Goal: Communication & Community: Answer question/provide support

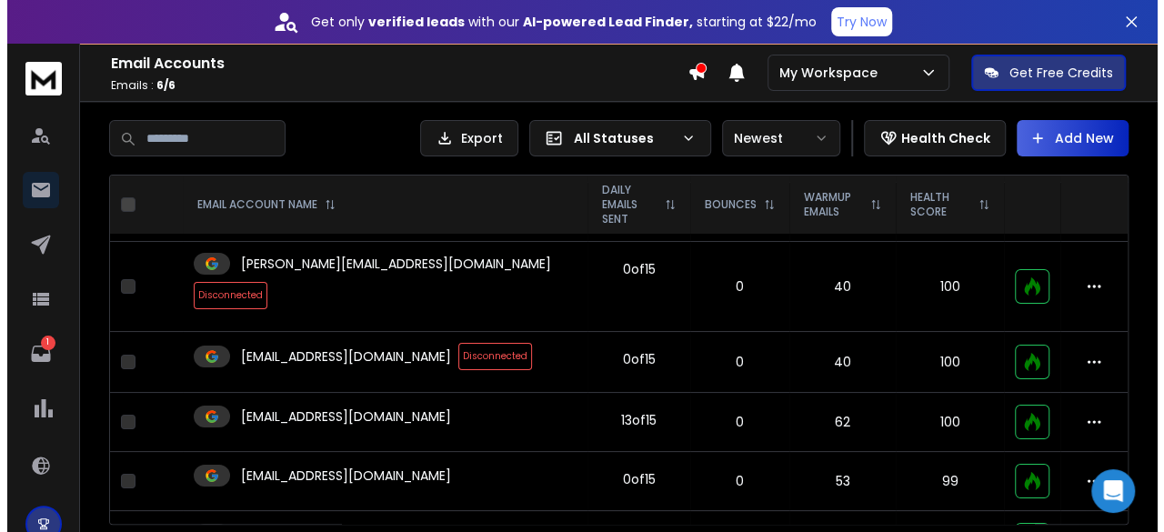
scroll to position [78, 0]
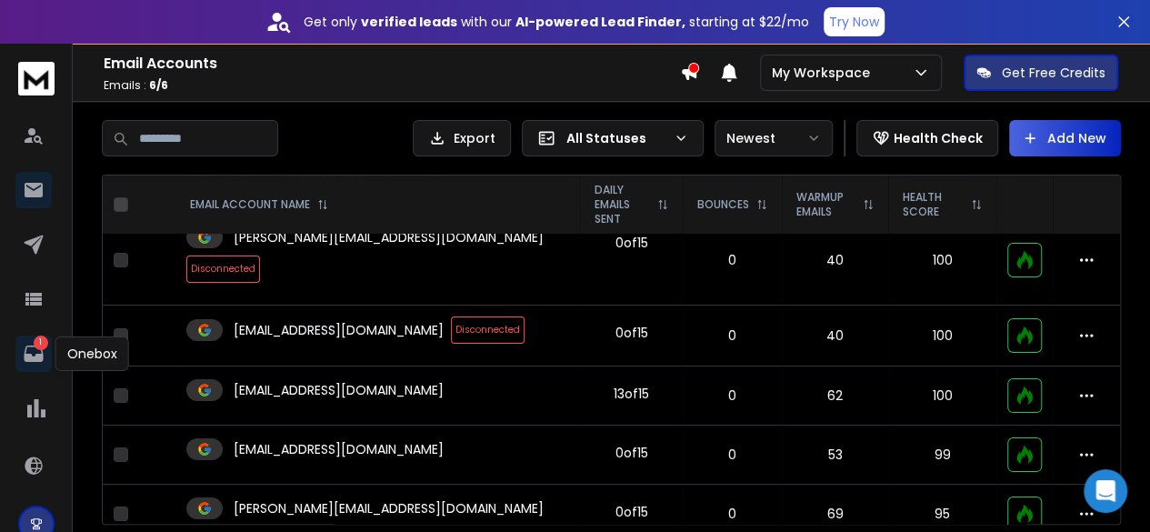
click at [19, 348] on link "1" at bounding box center [33, 353] width 36 height 36
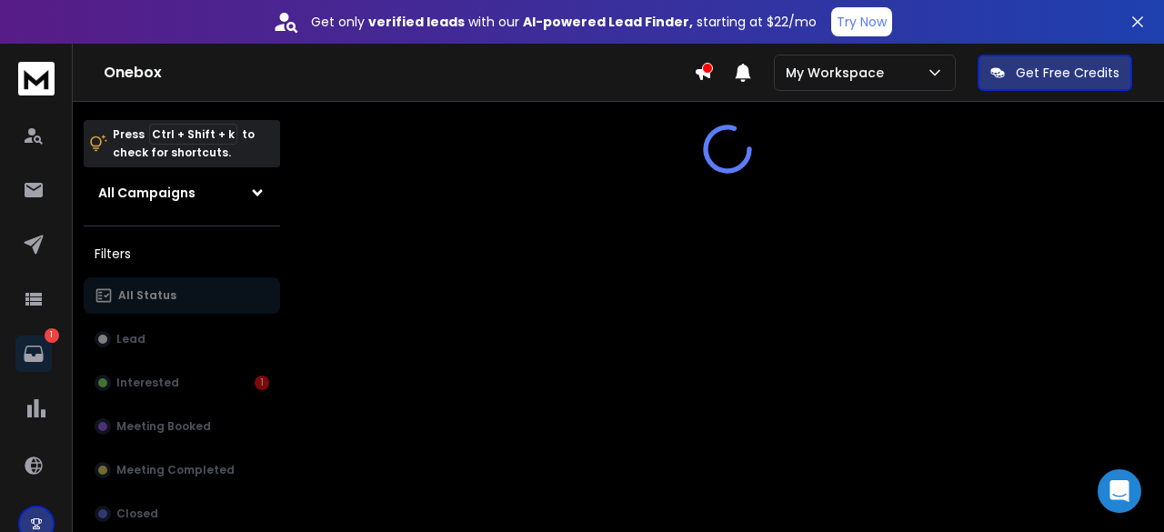
click at [185, 383] on div "All Status Lead Interested 1 Meeting Booked Meeting Completed Closed Out of off…" at bounding box center [182, 469] width 196 height 385
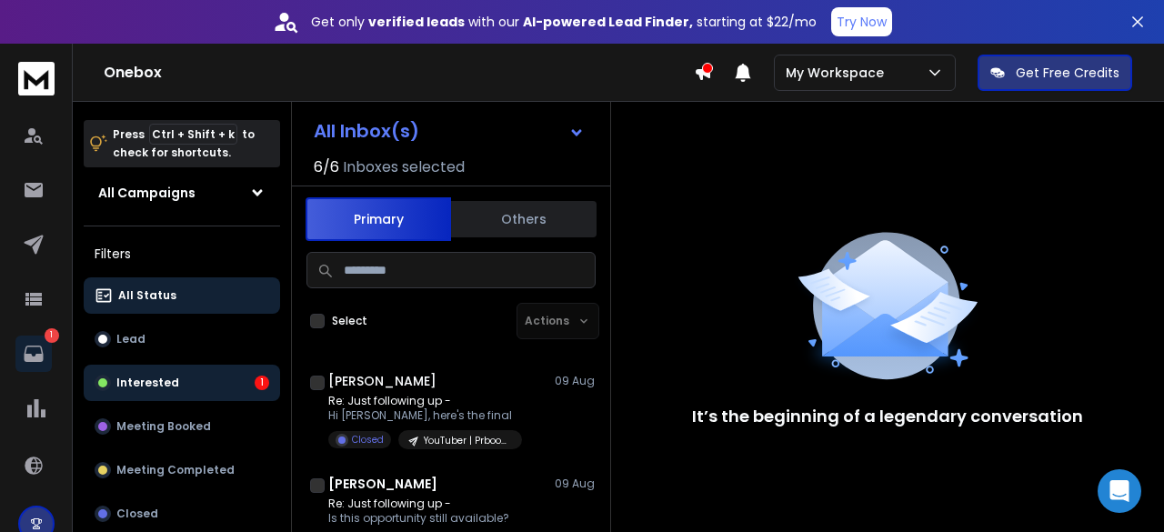
click at [192, 381] on button "Interested 1" at bounding box center [182, 383] width 196 height 36
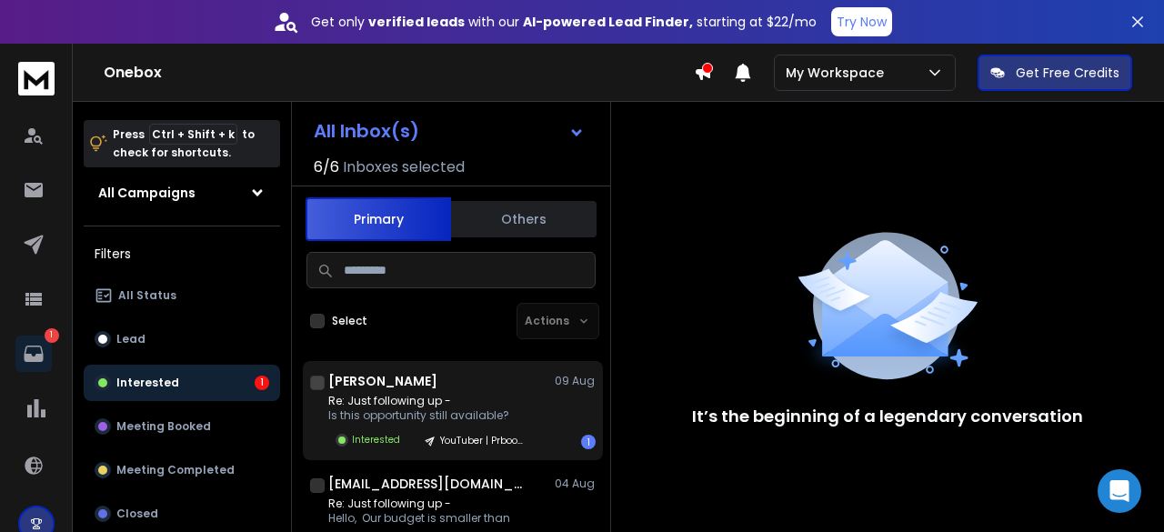
click at [462, 397] on p "Re: Just following up -" at bounding box center [433, 401] width 210 height 15
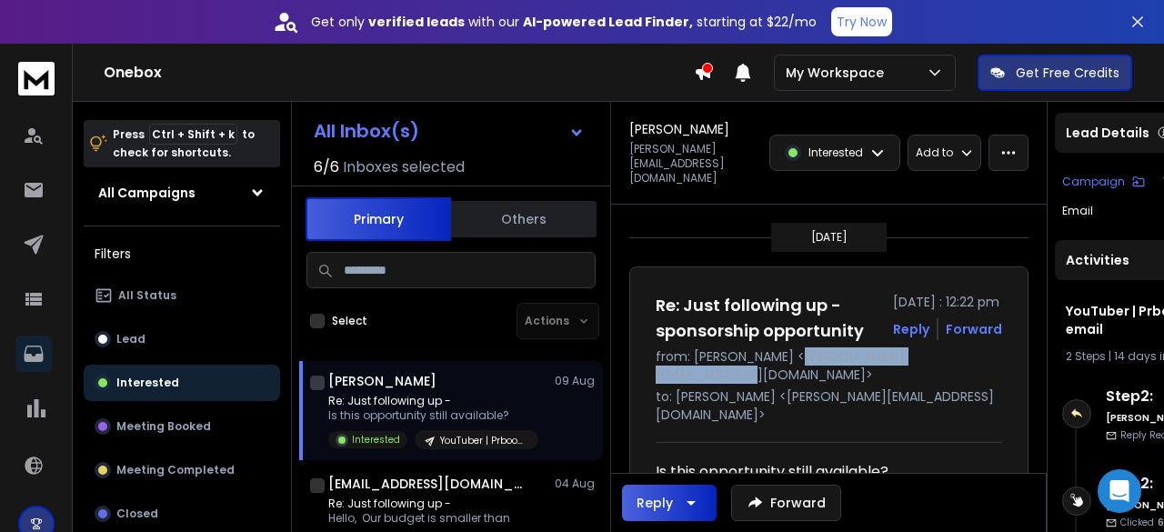
drag, startPoint x: 960, startPoint y: 334, endPoint x: 782, endPoint y: 332, distance: 178.2
click at [782, 347] on p "from: [PERSON_NAME] <[PERSON_NAME][EMAIL_ADDRESS][DOMAIN_NAME]>" at bounding box center [828, 365] width 346 height 36
copy p "[PERSON_NAME][EMAIL_ADDRESS][DOMAIN_NAME]"
click at [678, 296] on h1 "Re: Just following up - sponsorship opportunity" at bounding box center [768, 318] width 226 height 51
click at [682, 293] on h1 "Re: Just following up - sponsorship opportunity" at bounding box center [768, 318] width 226 height 51
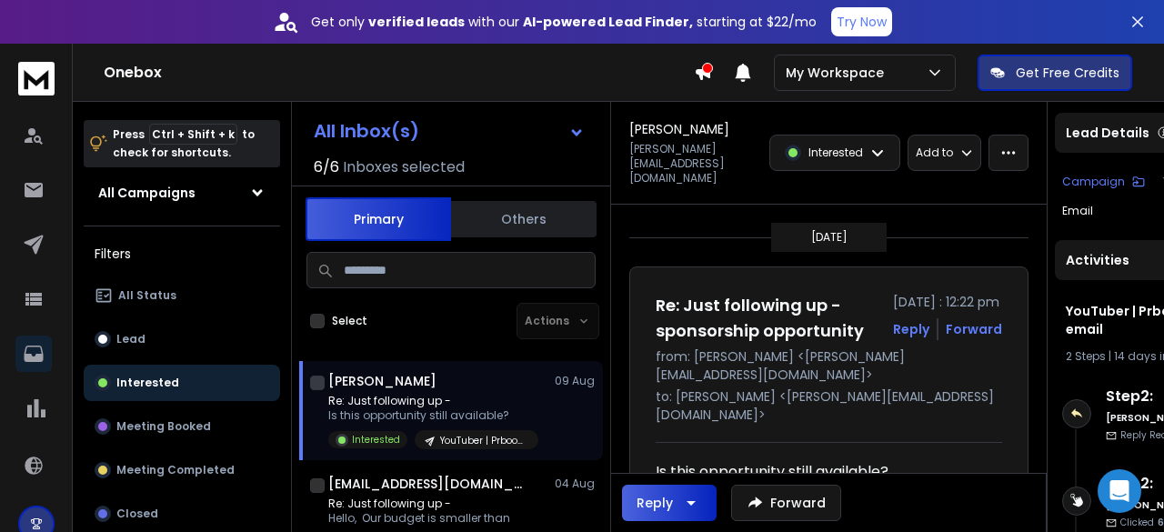
click at [667, 497] on div "Reply" at bounding box center [654, 503] width 36 height 18
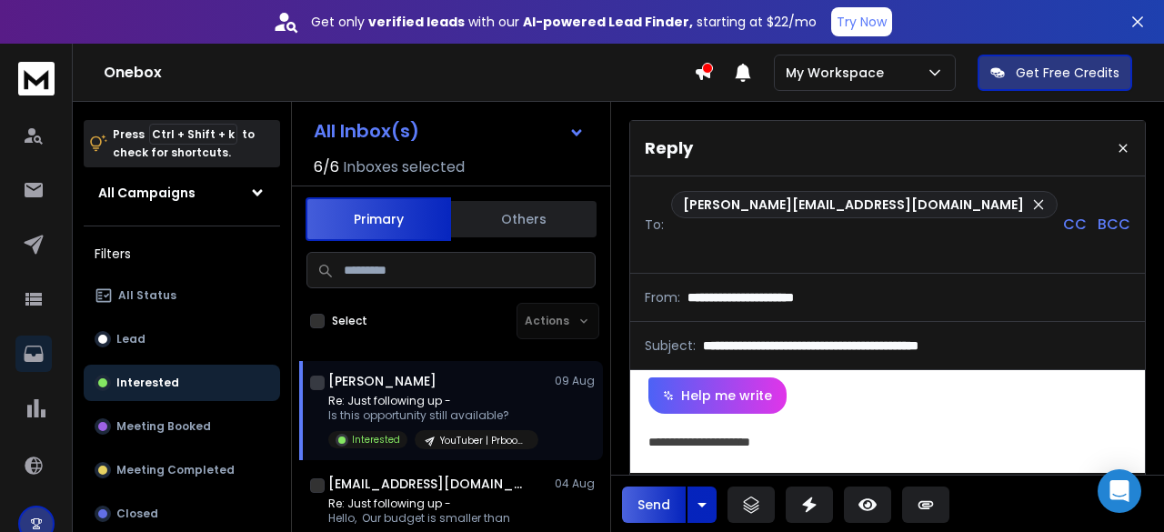
click at [640, 504] on button "Send" at bounding box center [654, 504] width 64 height 36
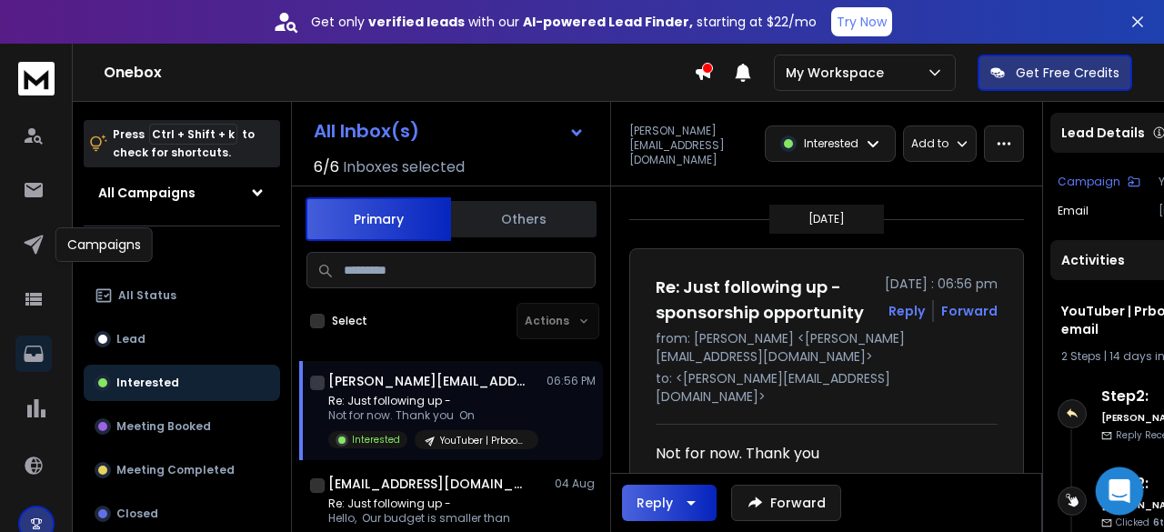
click at [1120, 495] on icon "Open Intercom Messenger" at bounding box center [1118, 491] width 21 height 24
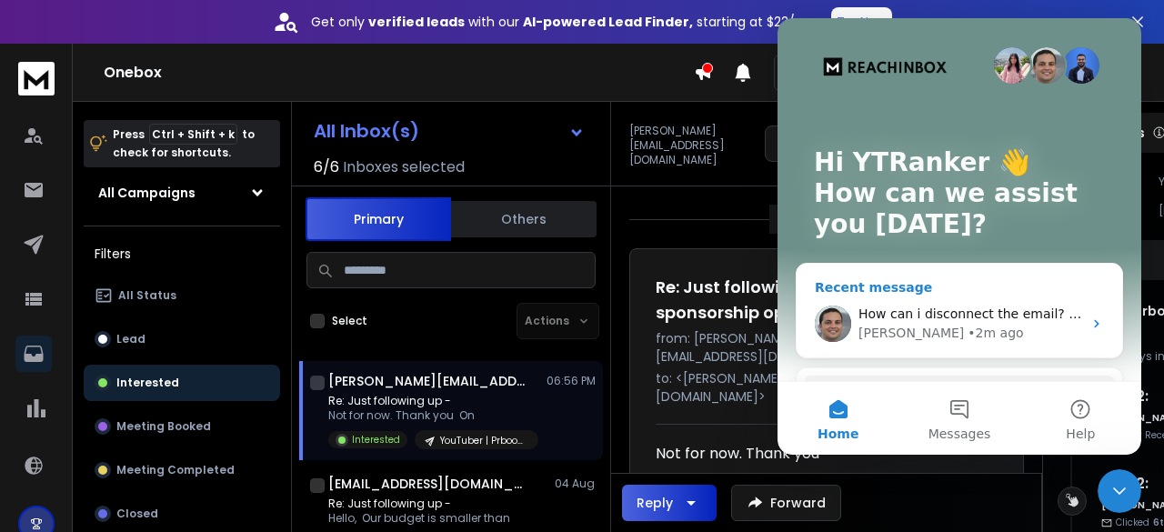
click at [958, 307] on span "How can i disconnect the email? I will do it now" at bounding box center [1009, 313] width 302 height 15
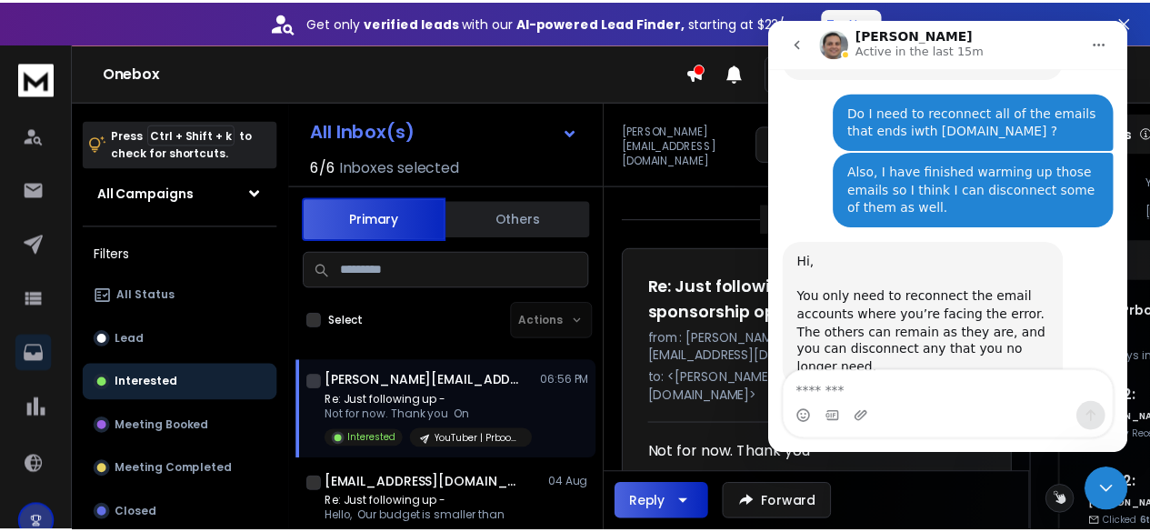
scroll to position [1778, 0]
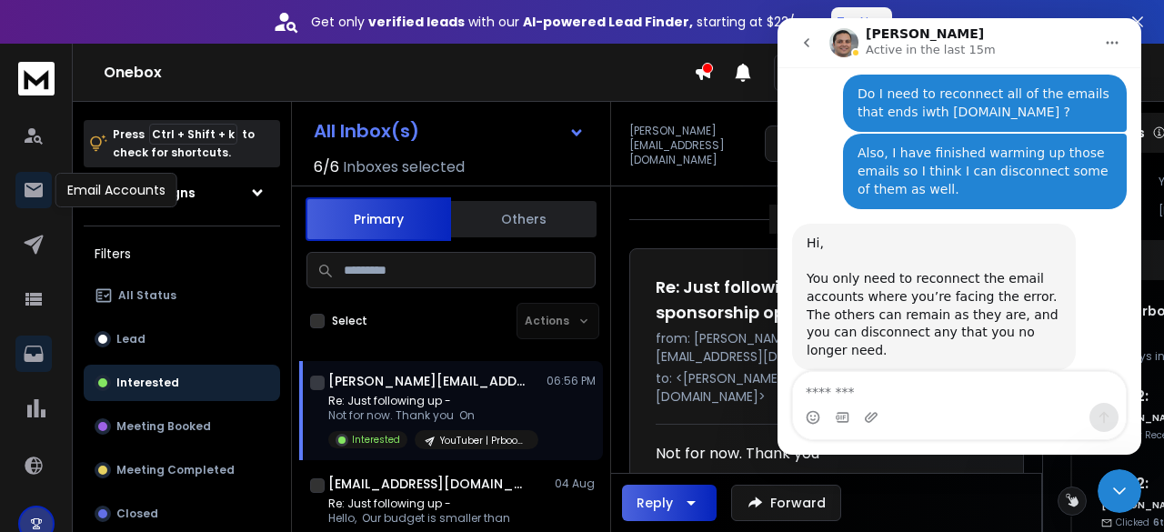
click at [35, 194] on icon at bounding box center [34, 190] width 18 height 15
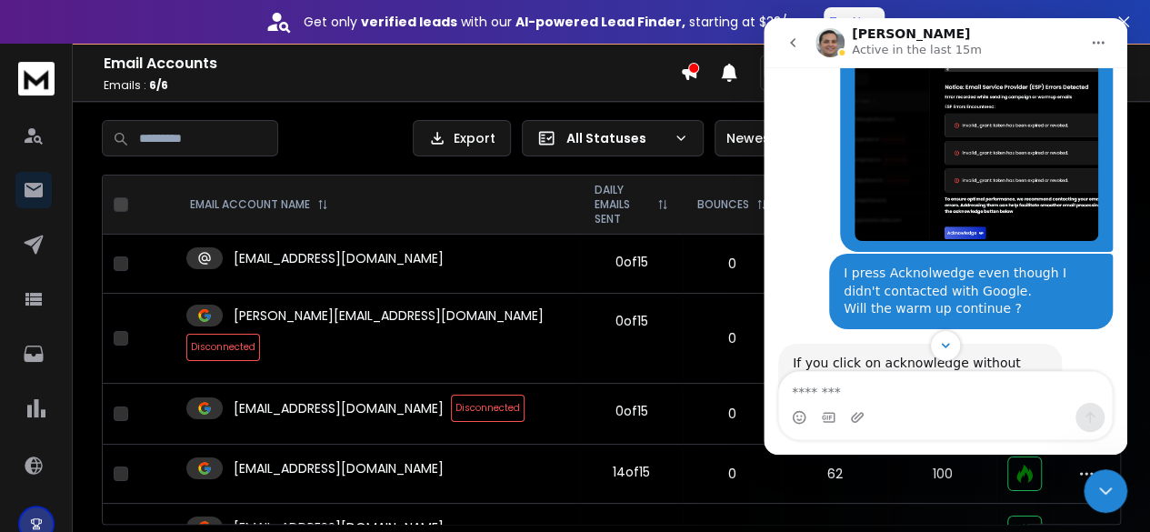
scroll to position [960, 0]
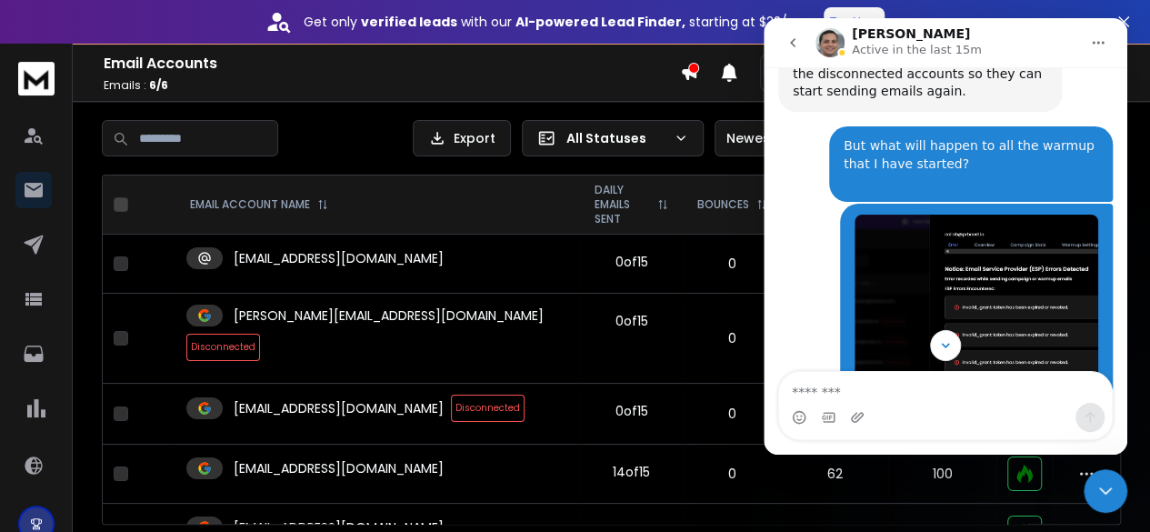
click at [963, 221] on img "YTRanker says…" at bounding box center [976, 319] width 244 height 208
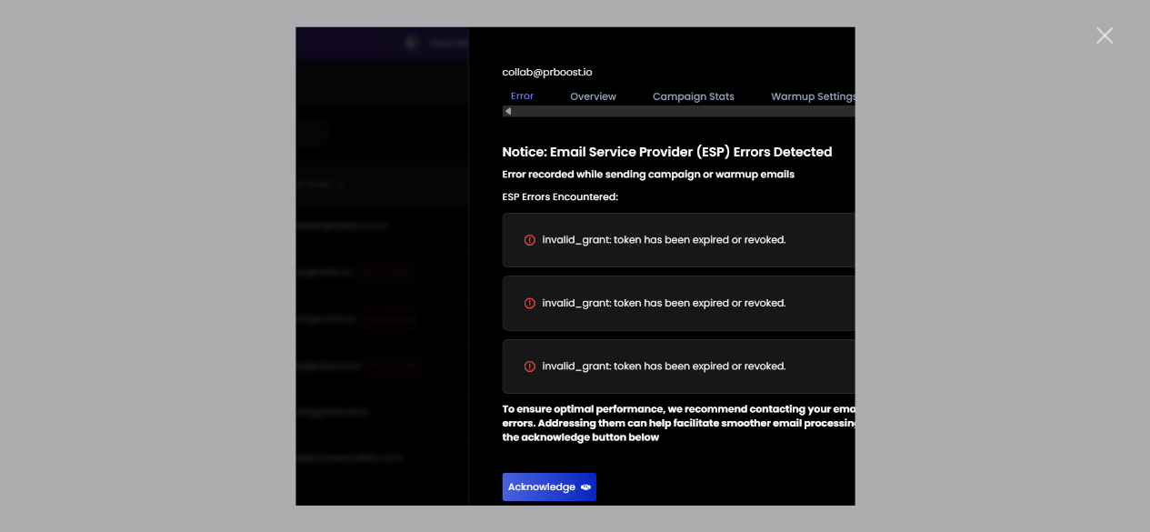
scroll to position [0, 0]
click at [979, 126] on div "Intercom messenger" at bounding box center [575, 266] width 1150 height 532
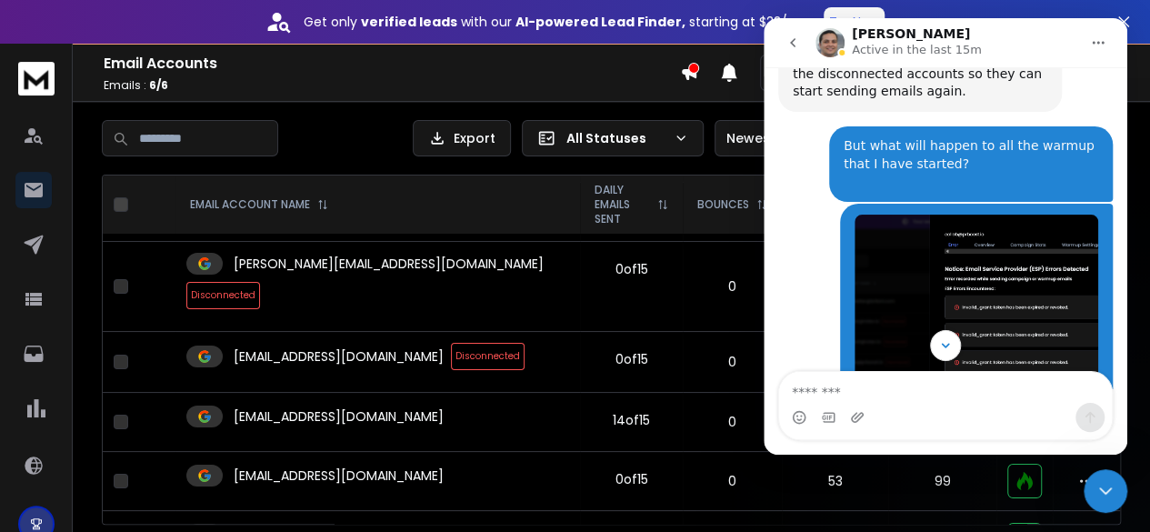
scroll to position [78, 0]
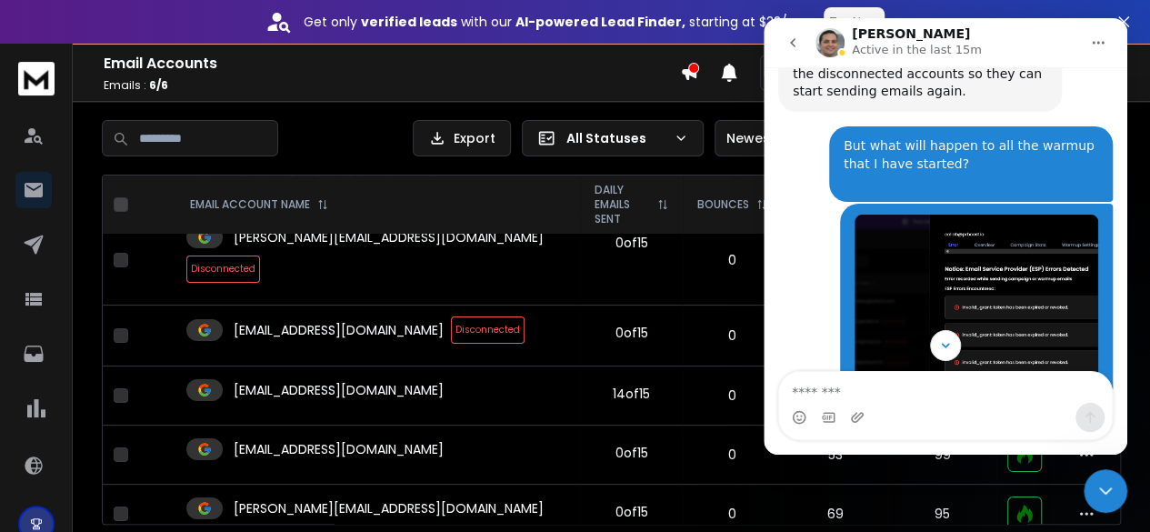
click at [1103, 480] on icon "Close Intercom Messenger" at bounding box center [1105, 491] width 22 height 22
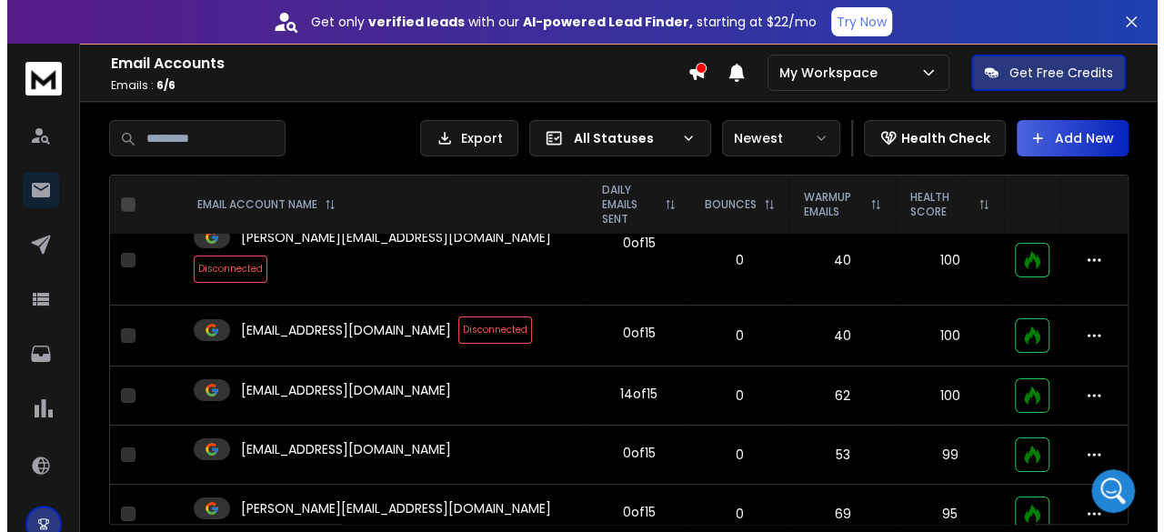
scroll to position [1778, 0]
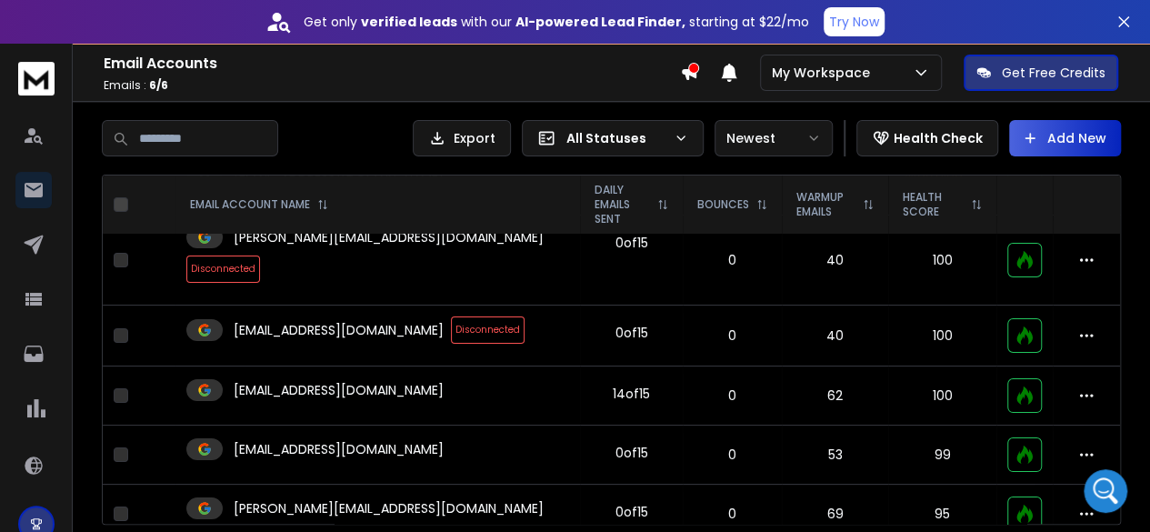
click at [1078, 446] on icon at bounding box center [1086, 454] width 16 height 16
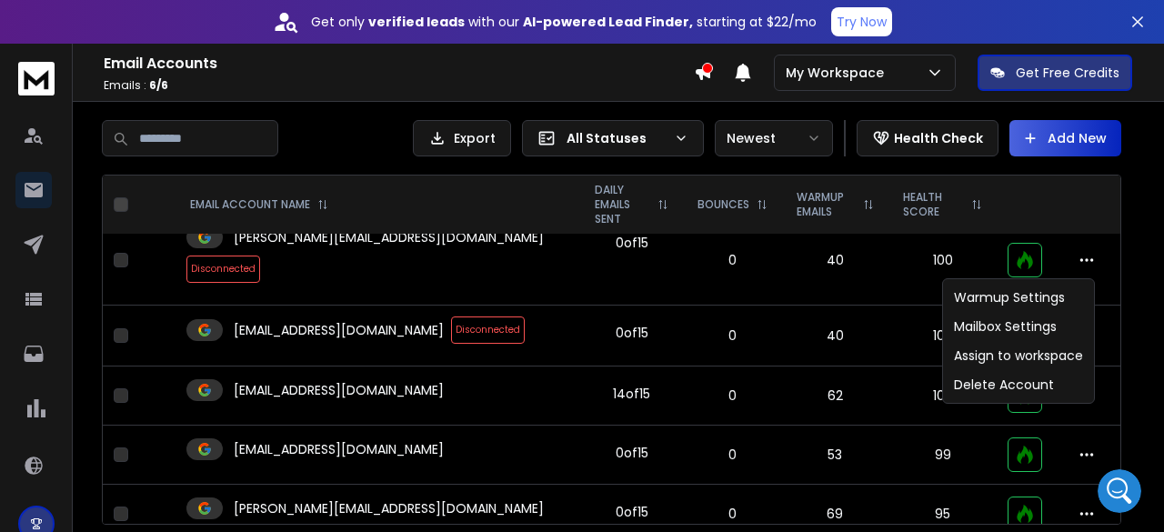
click at [1114, 478] on icon "Open Intercom Messenger" at bounding box center [1119, 491] width 30 height 30
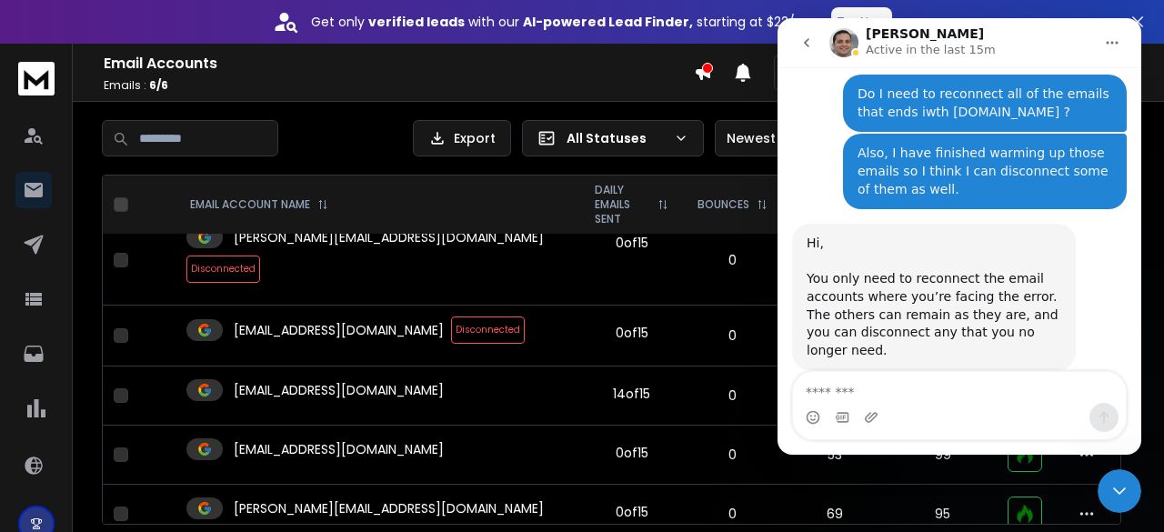
click at [900, 388] on textarea "Message…" at bounding box center [959, 387] width 333 height 31
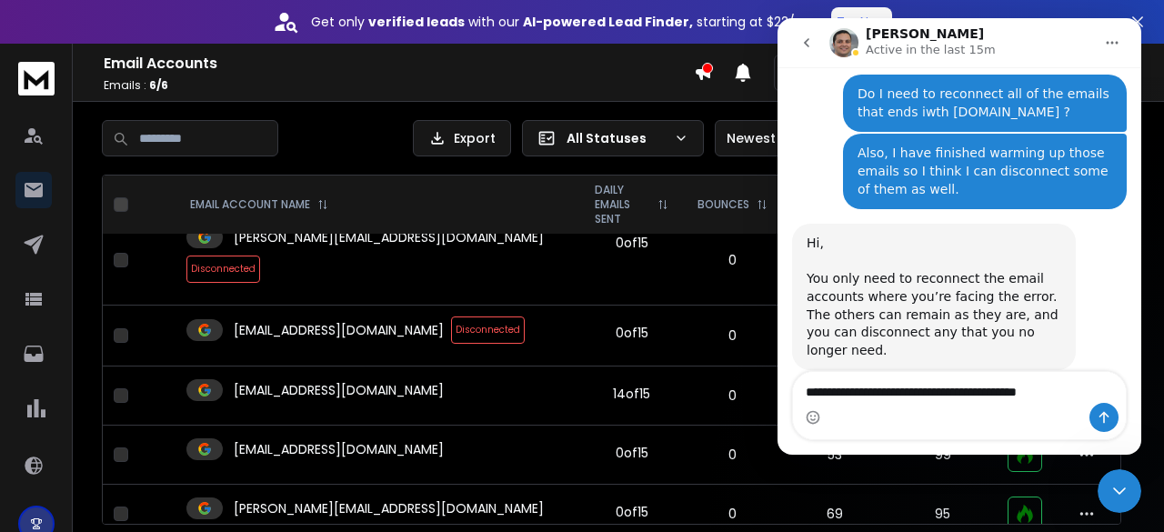
type textarea "**********"
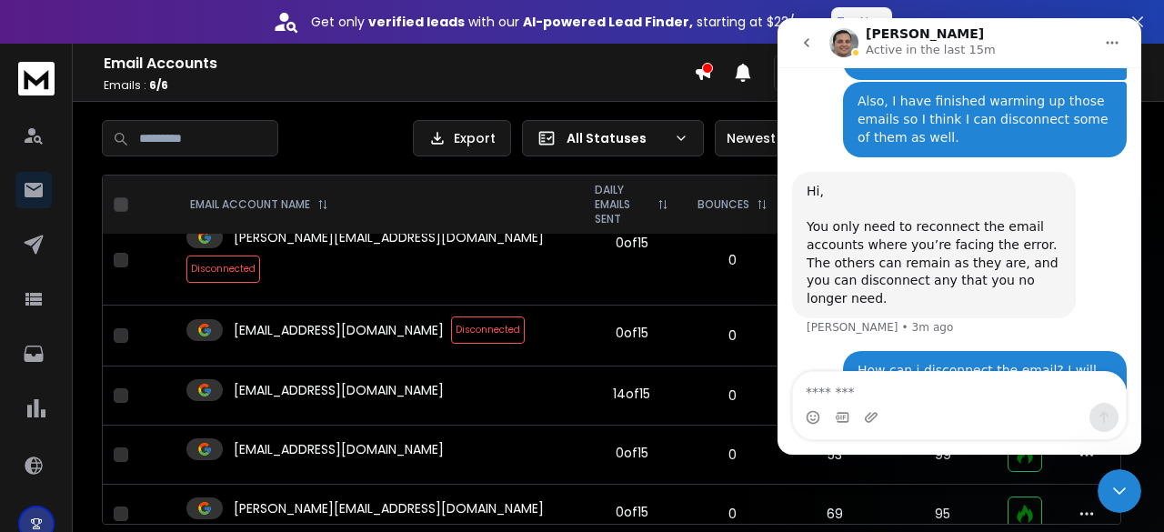
scroll to position [1838, 0]
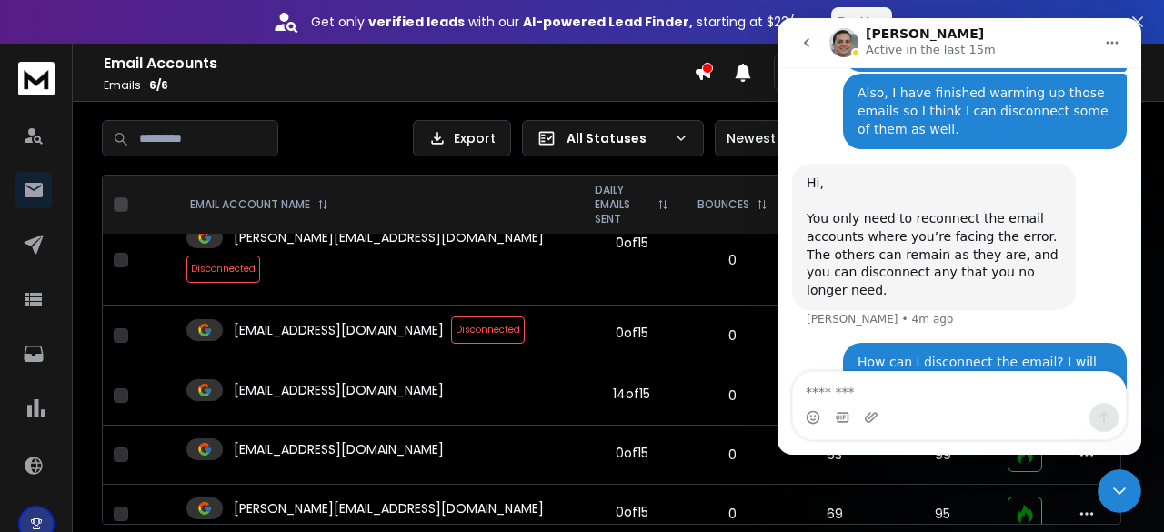
click at [1122, 494] on icon "Close Intercom Messenger" at bounding box center [1119, 491] width 22 height 22
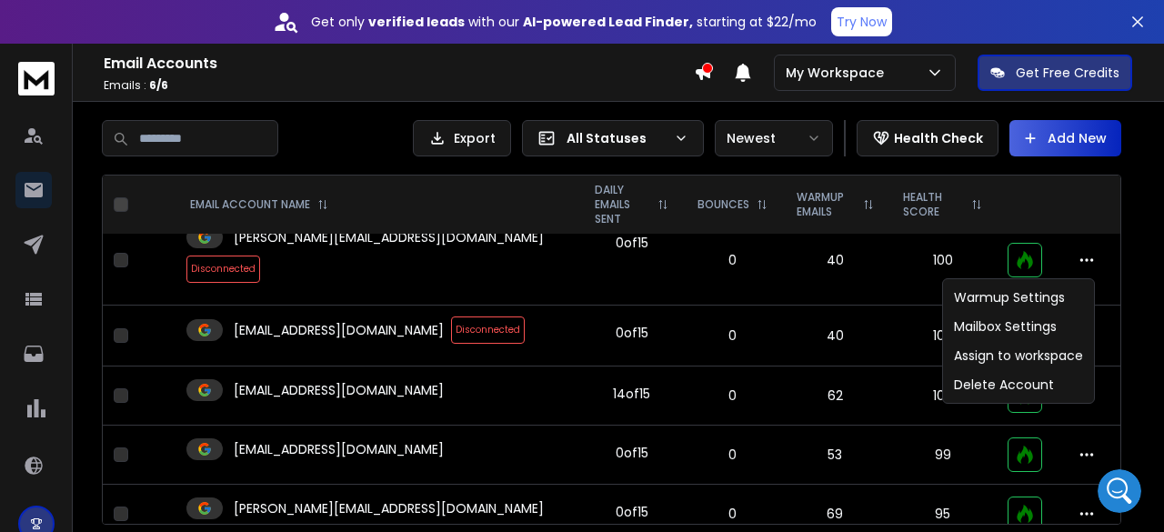
click at [1084, 439] on button at bounding box center [1086, 454] width 45 height 31
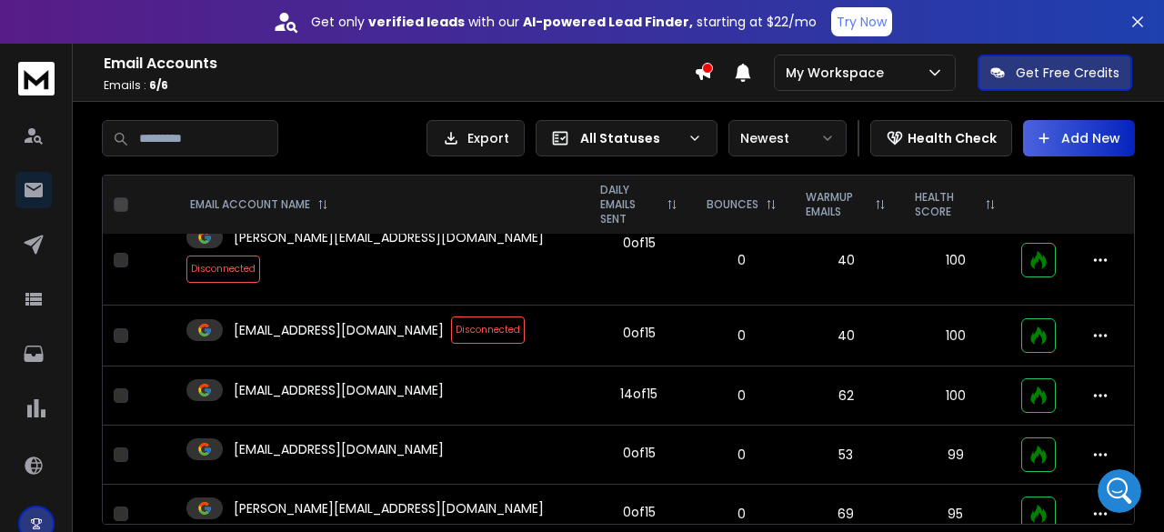
click at [1081, 439] on button at bounding box center [1099, 454] width 45 height 31
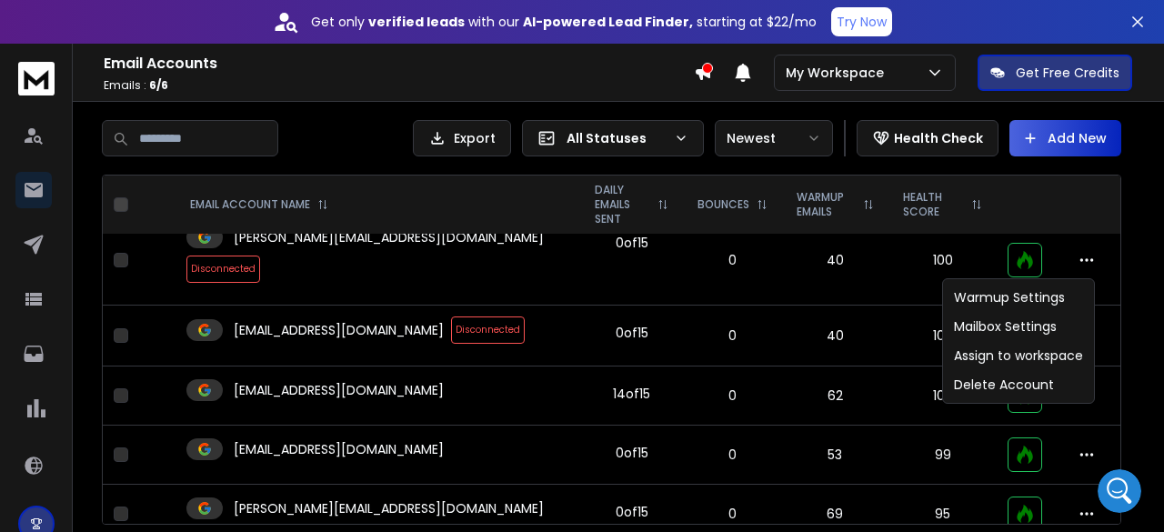
click at [1079, 439] on button at bounding box center [1086, 454] width 45 height 31
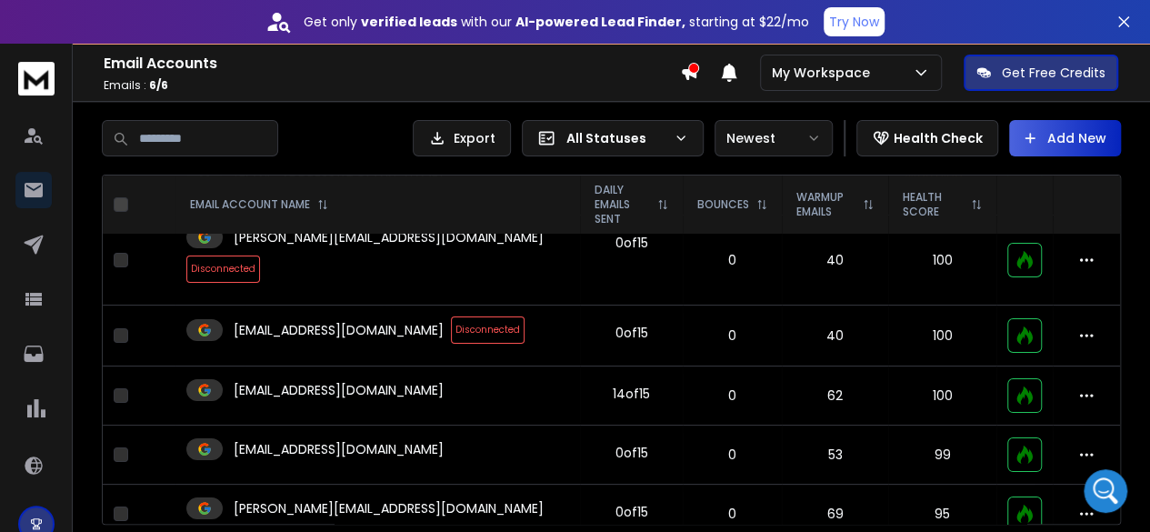
click at [293, 440] on p "[EMAIL_ADDRESS][DOMAIN_NAME]" at bounding box center [339, 449] width 210 height 18
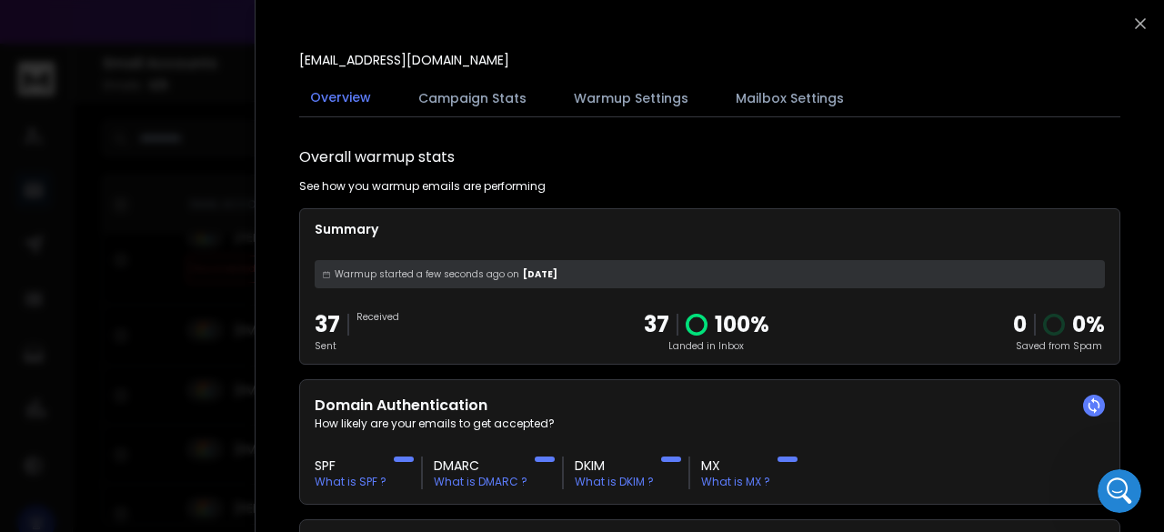
click at [591, 97] on button "Warmup Settings" at bounding box center [631, 98] width 136 height 40
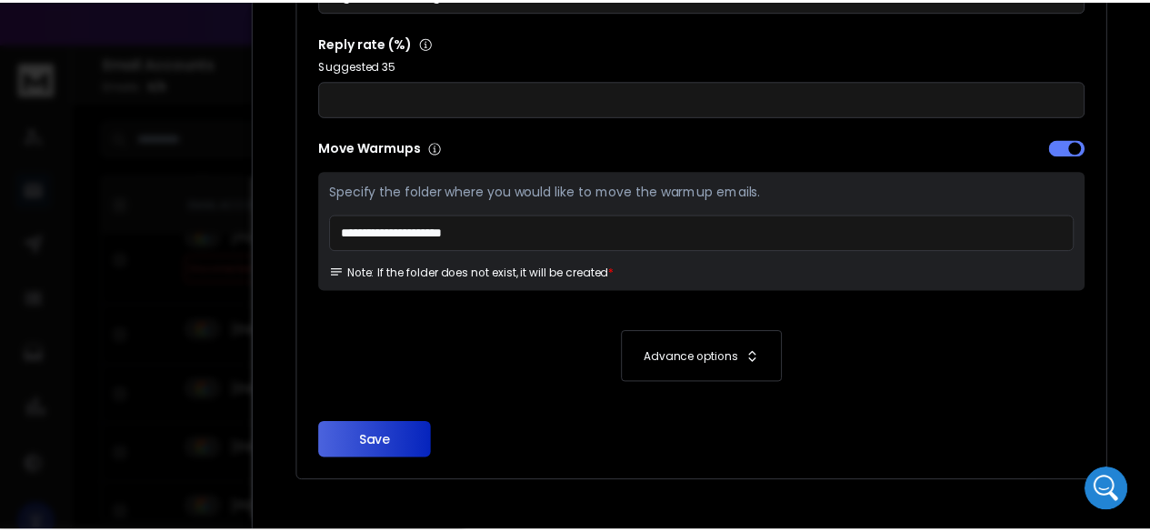
scroll to position [0, 0]
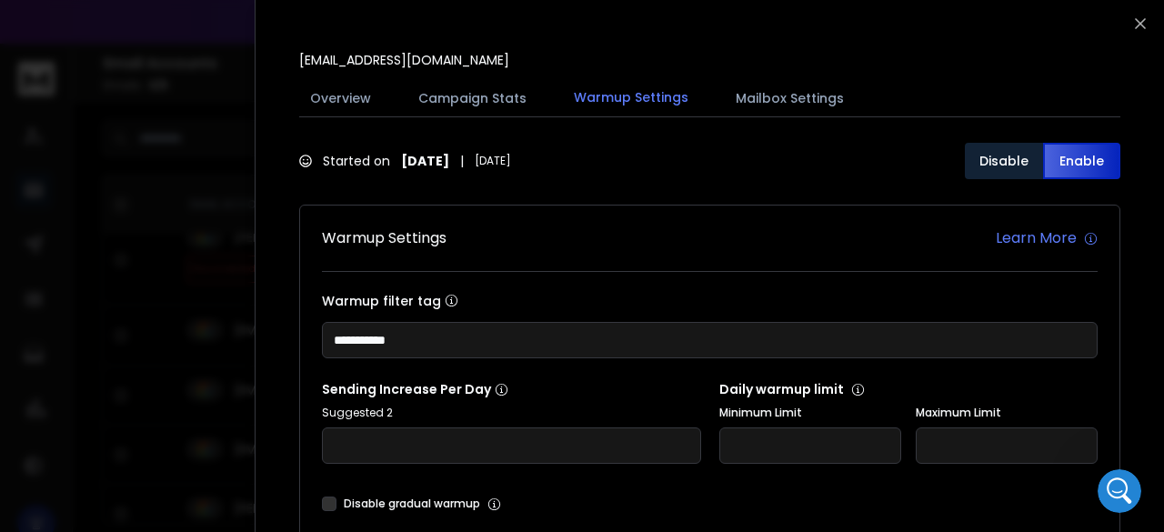
click at [1002, 163] on button "Disable" at bounding box center [1003, 161] width 78 height 36
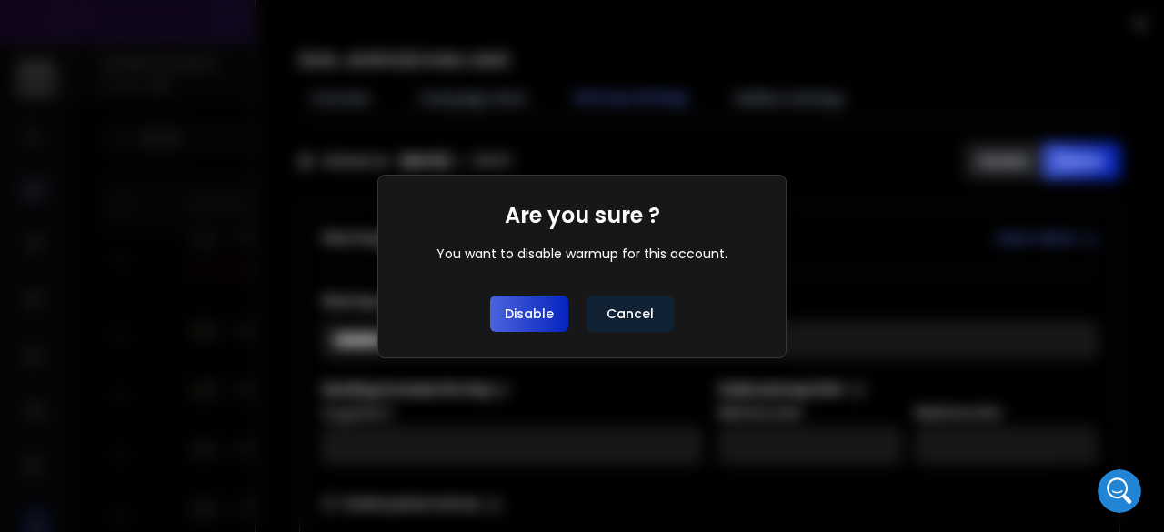
click at [529, 315] on button "Disable" at bounding box center [529, 313] width 78 height 36
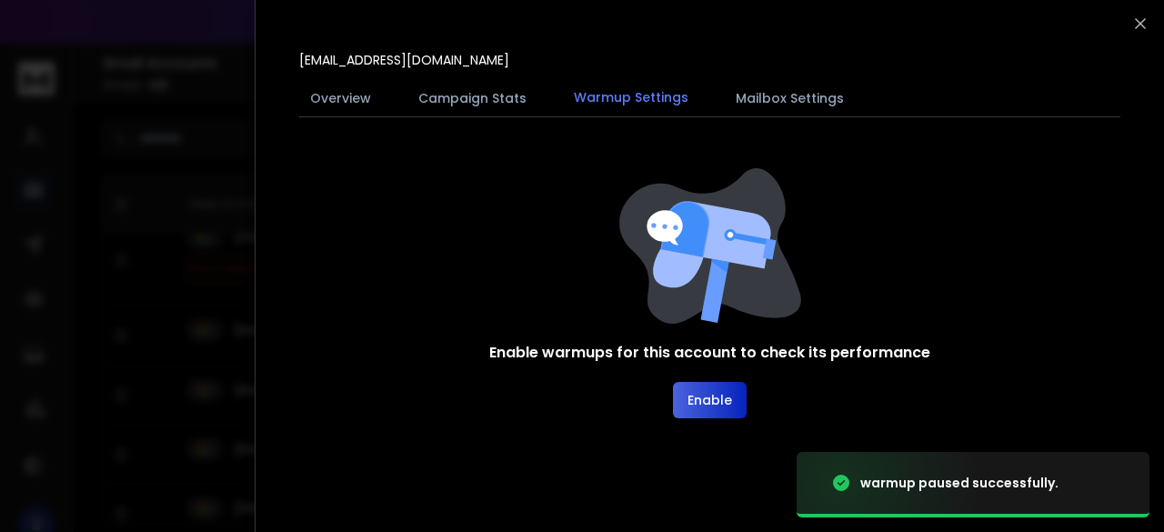
click at [1135, 27] on icon "button" at bounding box center [1139, 23] width 9 height 9
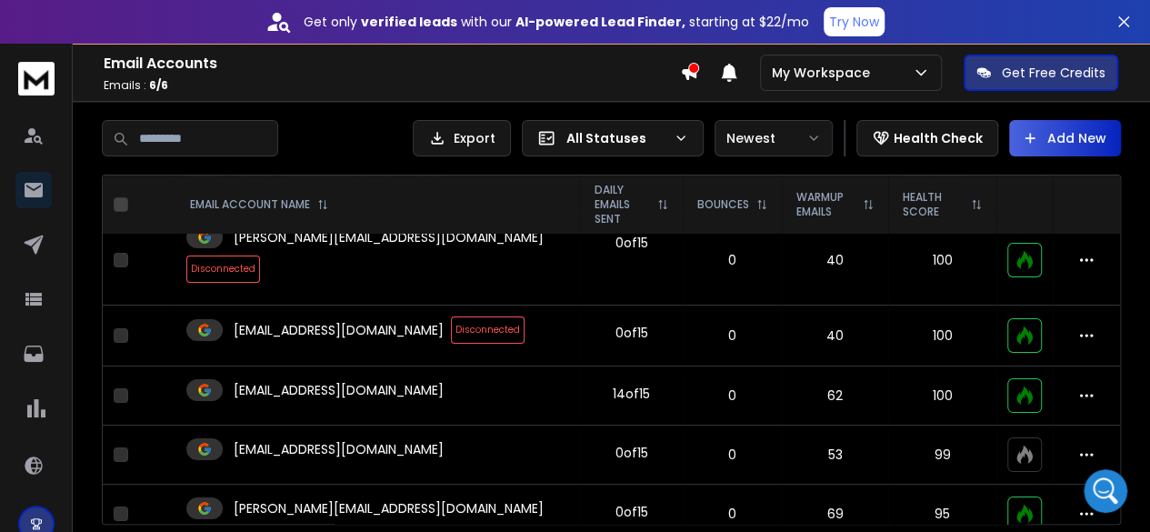
click at [1014, 378] on div at bounding box center [1024, 395] width 35 height 35
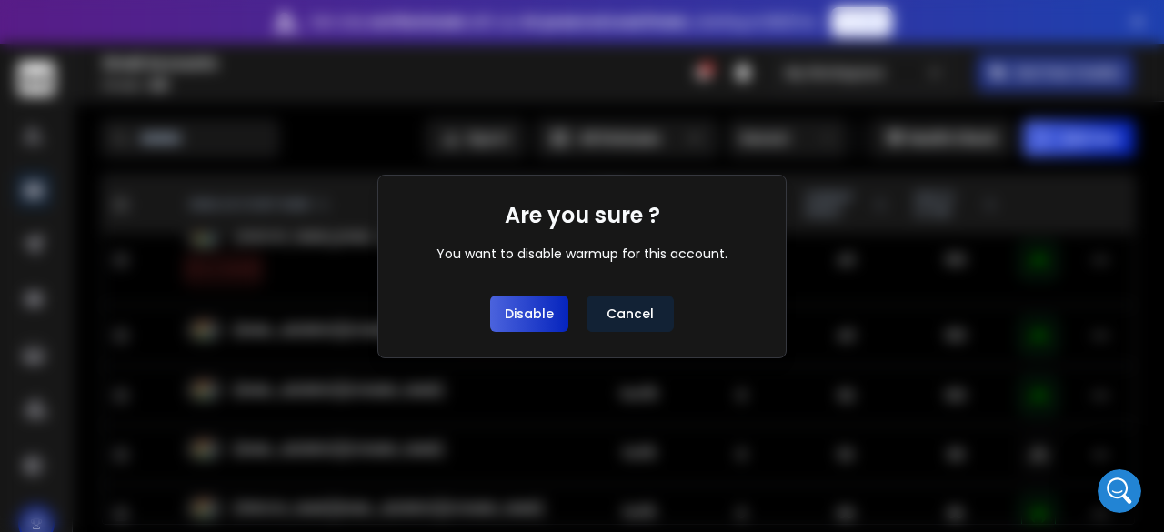
click at [532, 315] on button "Disable" at bounding box center [529, 313] width 78 height 36
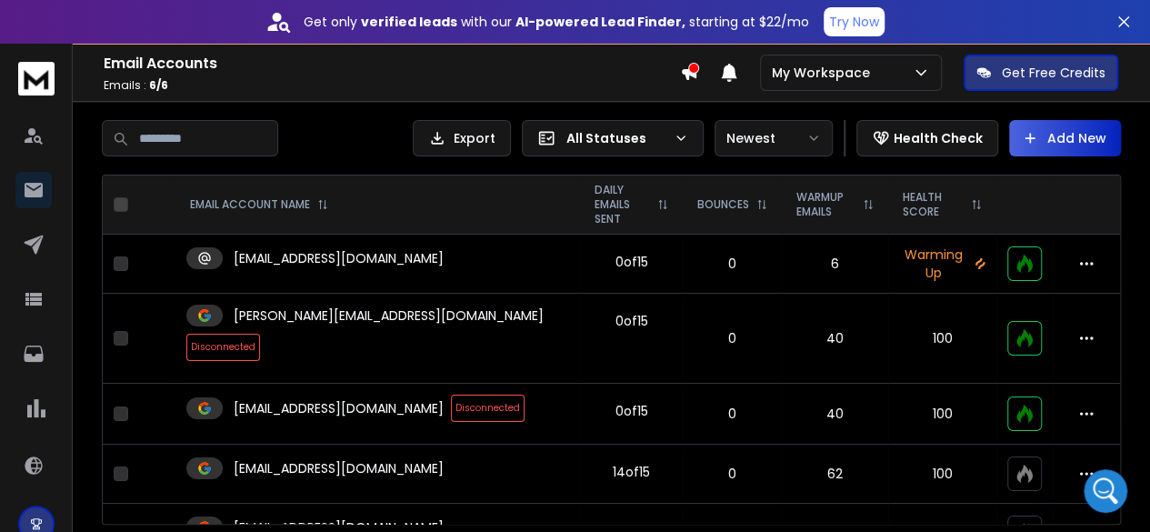
click at [1124, 17] on icon at bounding box center [1123, 22] width 16 height 16
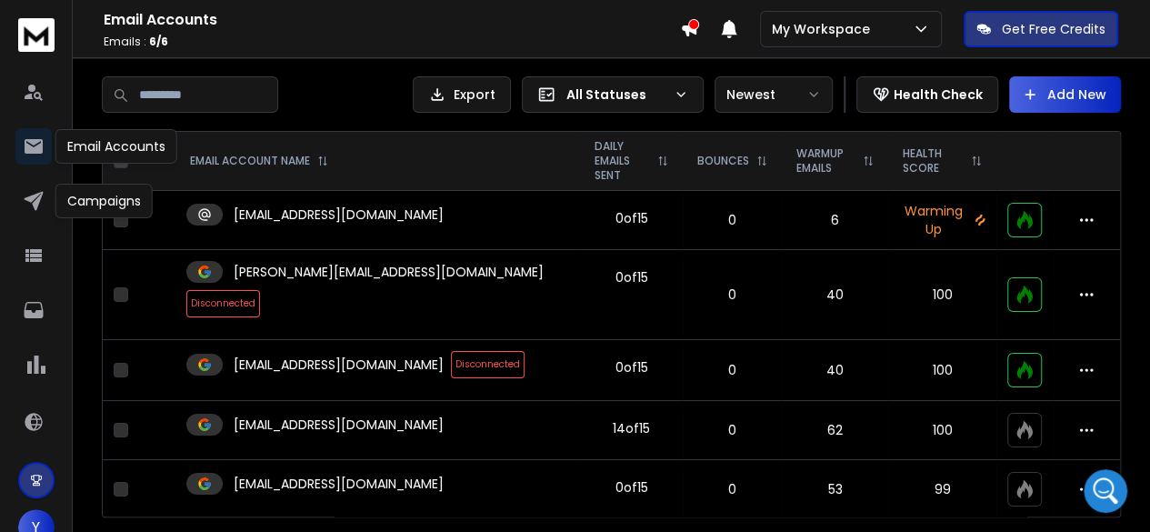
click at [45, 134] on link at bounding box center [33, 146] width 36 height 36
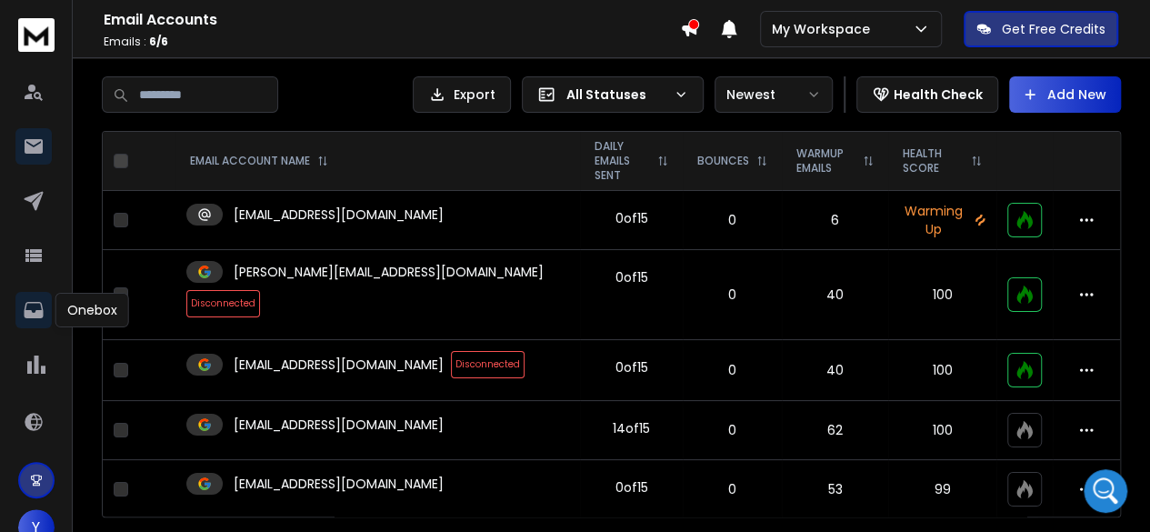
click at [41, 310] on icon at bounding box center [33, 310] width 19 height 16
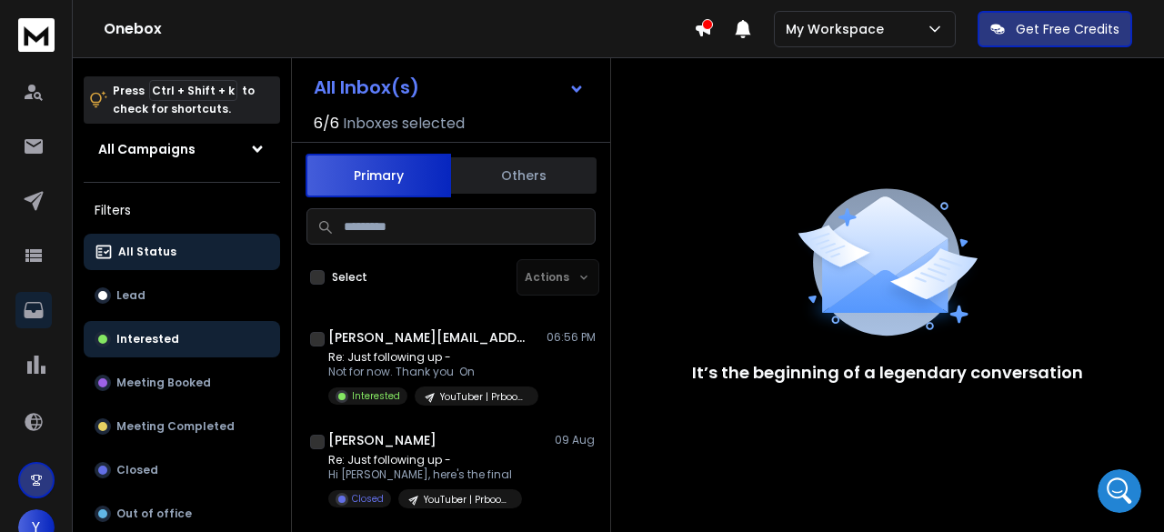
click at [154, 342] on p "Interested" at bounding box center [147, 339] width 63 height 15
